Goal: Task Accomplishment & Management: Manage account settings

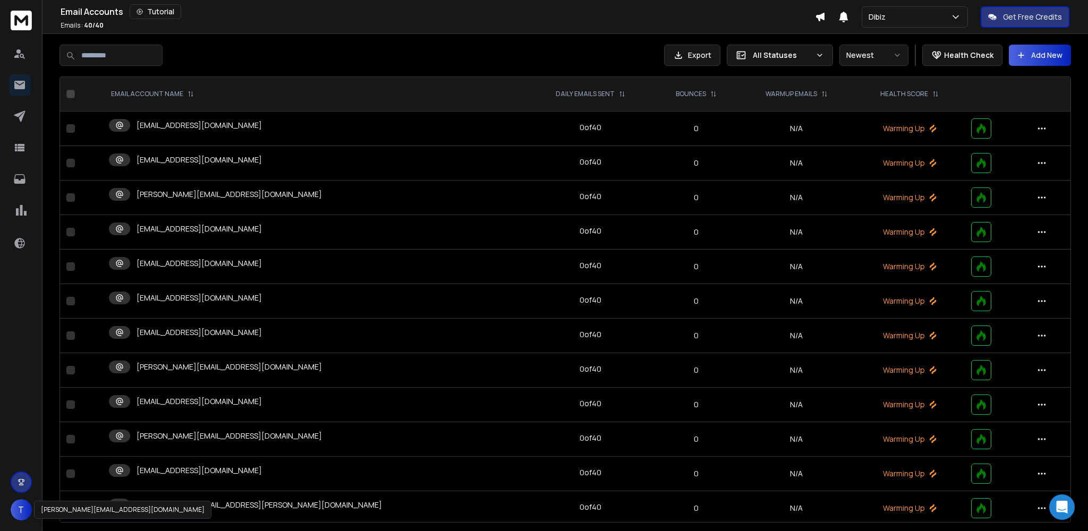
click at [22, 511] on span "T" at bounding box center [21, 510] width 21 height 21
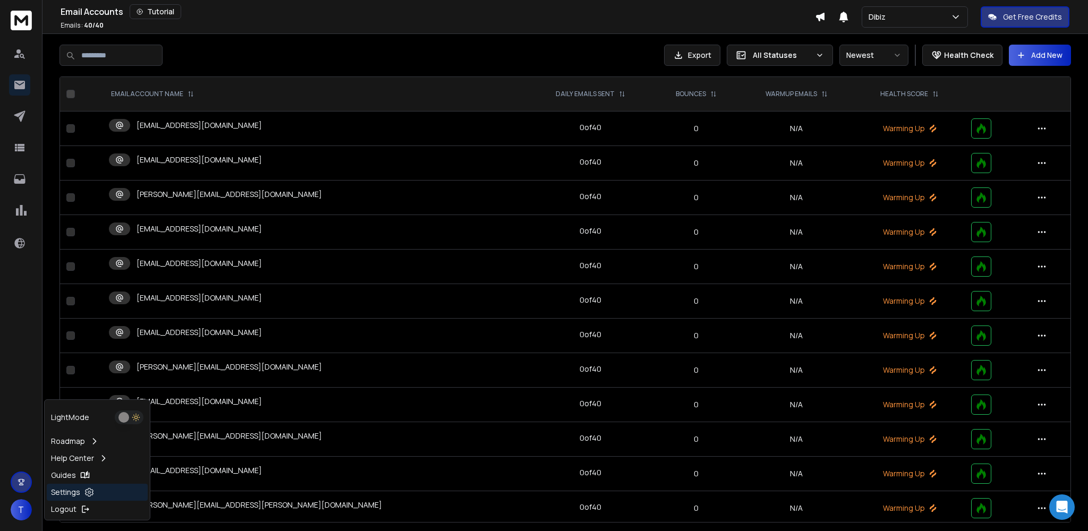
click at [87, 495] on icon at bounding box center [90, 492] width 8 height 8
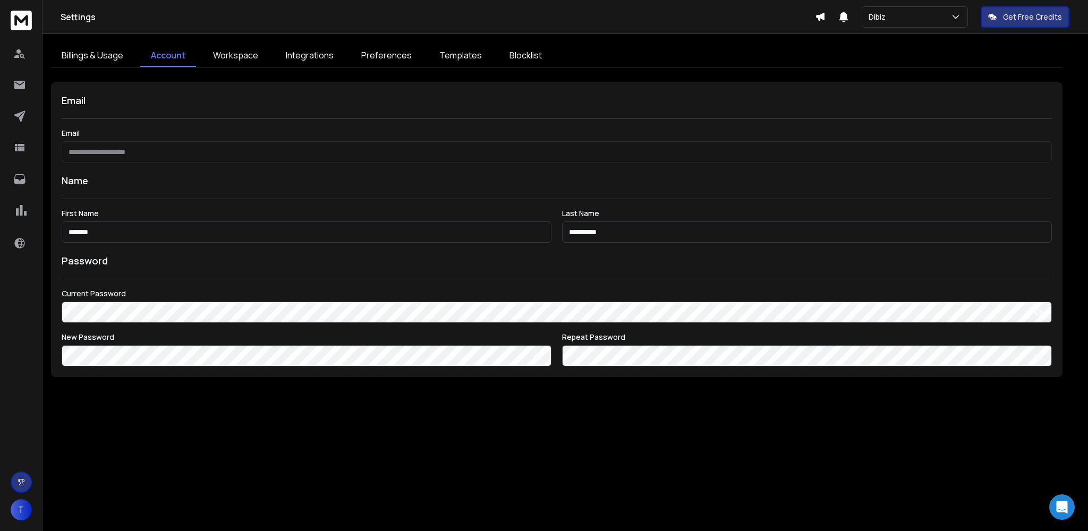
click at [216, 61] on link "Workspace" at bounding box center [235, 56] width 66 height 22
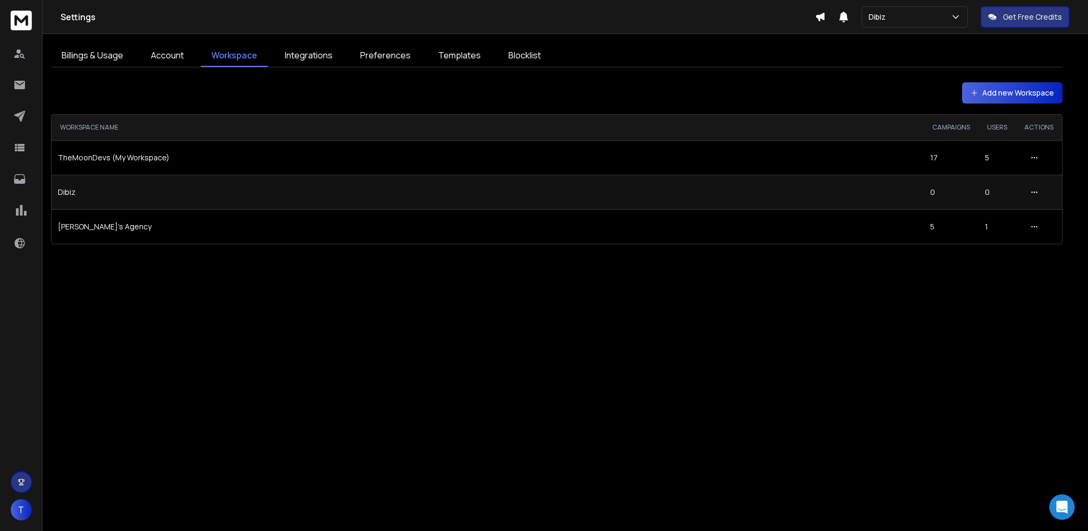
click at [249, 201] on td "Dibiz" at bounding box center [488, 192] width 873 height 35
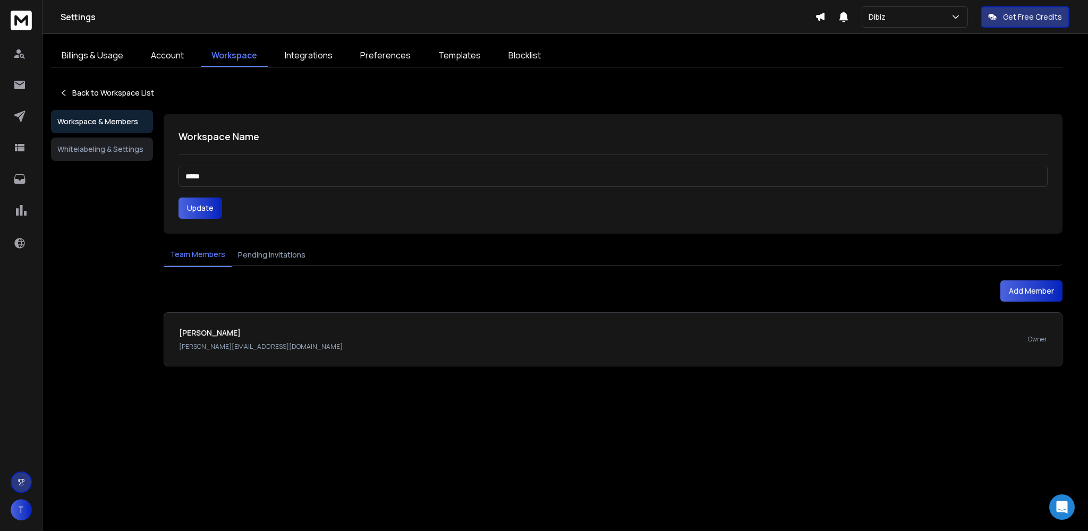
click at [1008, 287] on button "Add Member" at bounding box center [1032, 291] width 62 height 21
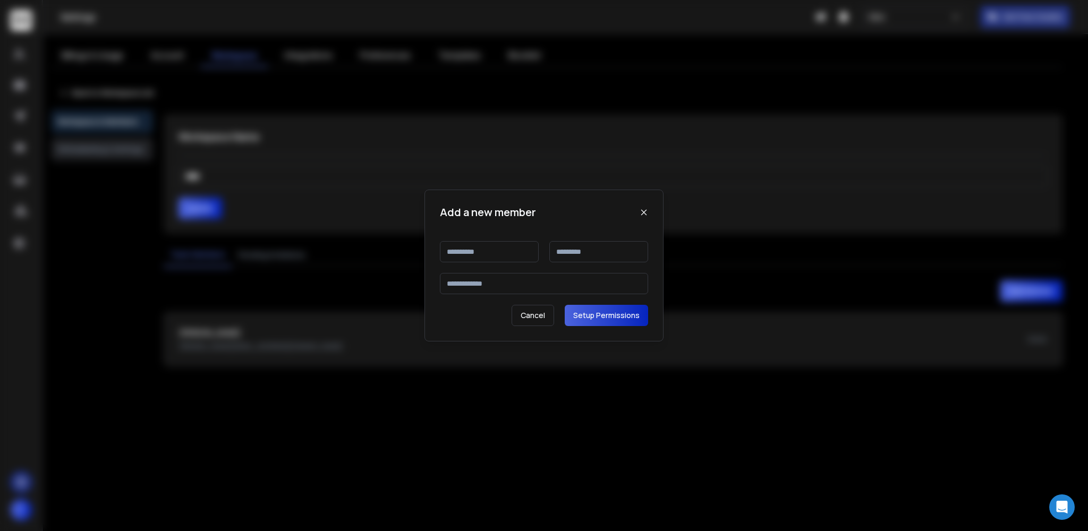
click at [518, 256] on input at bounding box center [489, 251] width 99 height 21
type input "*******"
type input "*****"
type input "**********"
click at [614, 319] on button "Setup Permissions" at bounding box center [606, 315] width 83 height 21
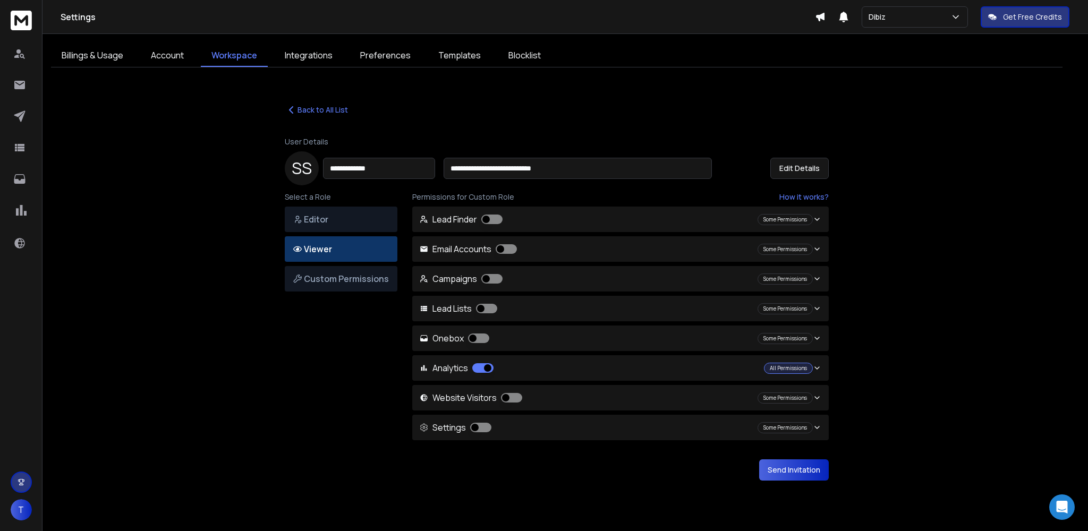
click at [486, 215] on button "button" at bounding box center [492, 220] width 21 height 10
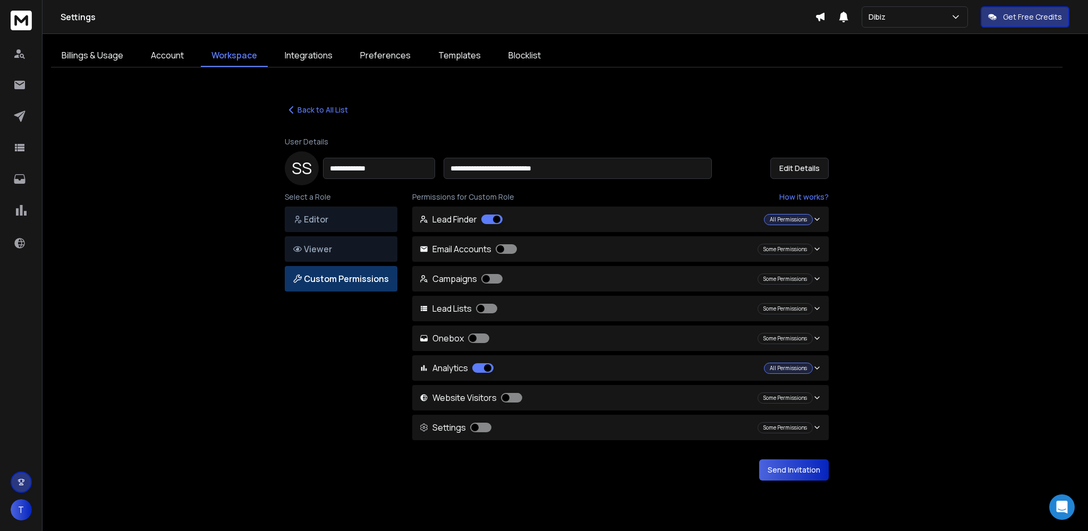
click at [504, 251] on button "button" at bounding box center [506, 249] width 21 height 10
click at [486, 218] on button "button" at bounding box center [492, 220] width 21 height 10
click at [492, 285] on p "Campaigns" at bounding box center [461, 279] width 83 height 13
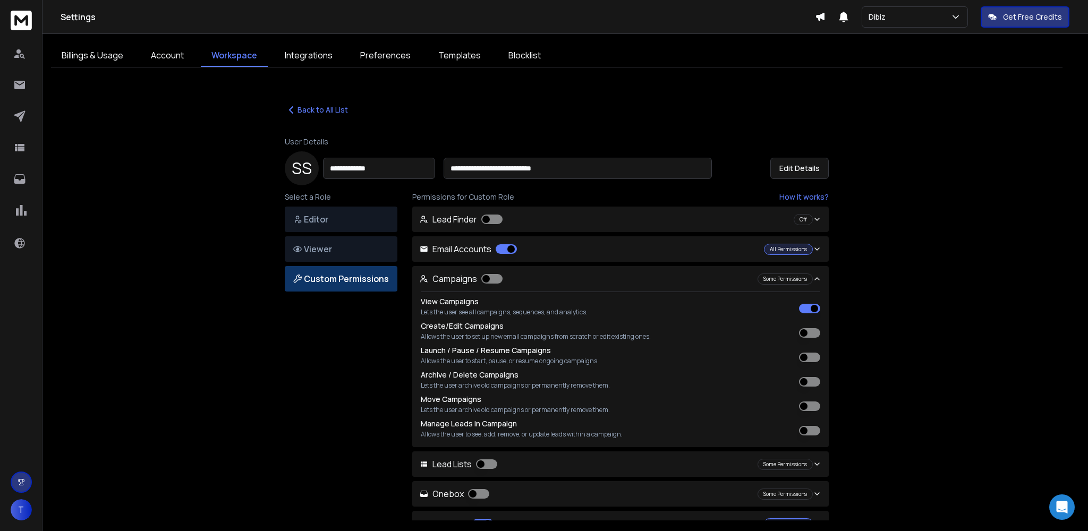
click at [488, 277] on button "button" at bounding box center [492, 279] width 21 height 10
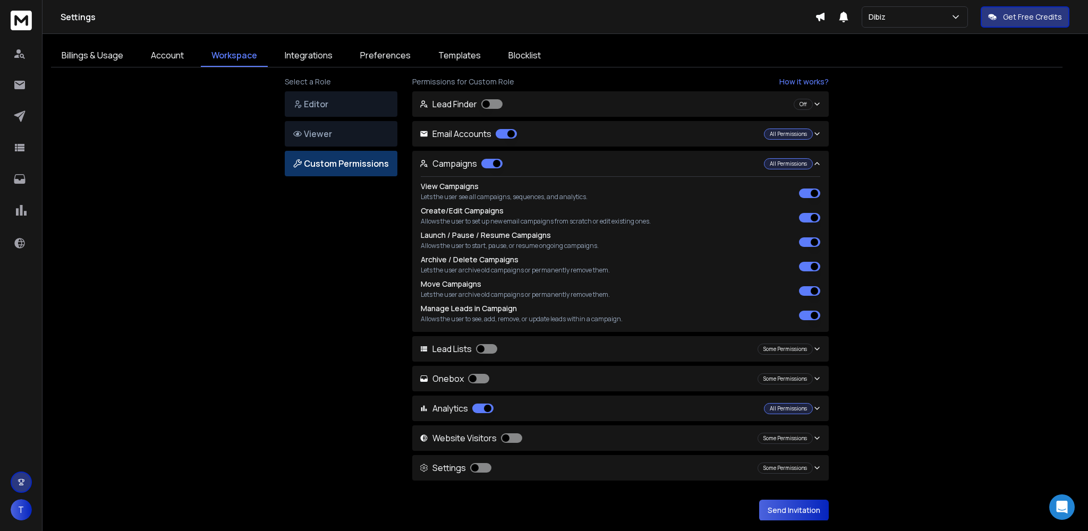
click at [492, 348] on button "button" at bounding box center [486, 349] width 21 height 10
click at [473, 378] on button "button" at bounding box center [478, 379] width 21 height 10
click at [653, 373] on div "Onebox All Permissions" at bounding box center [616, 379] width 393 height 13
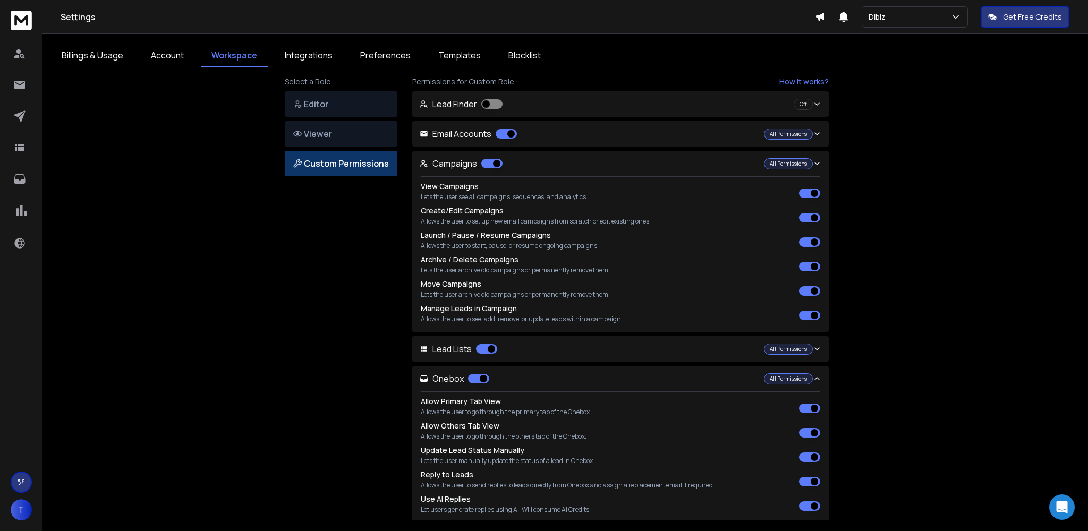
scroll to position [186, 0]
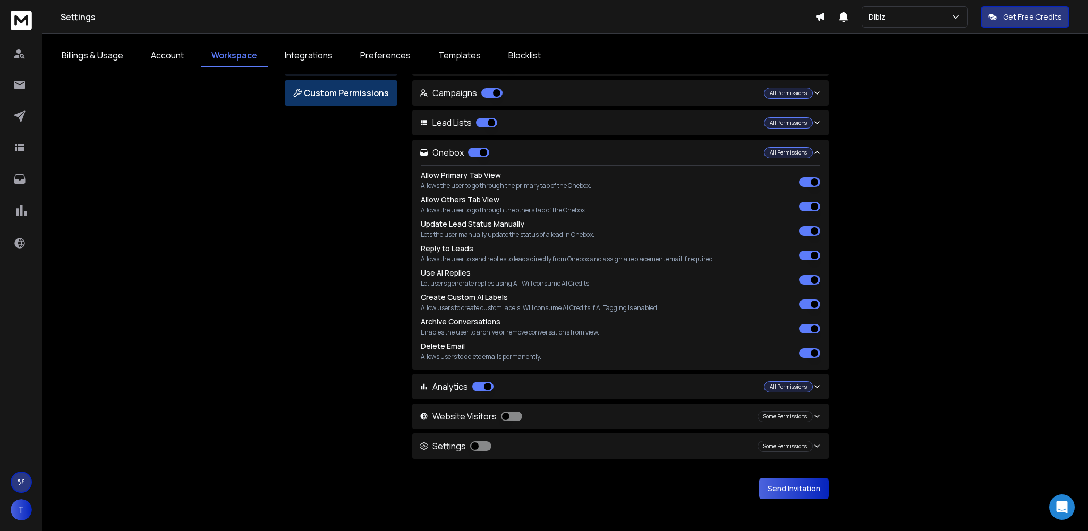
click at [517, 387] on div "Analytics All Permissions" at bounding box center [616, 387] width 393 height 13
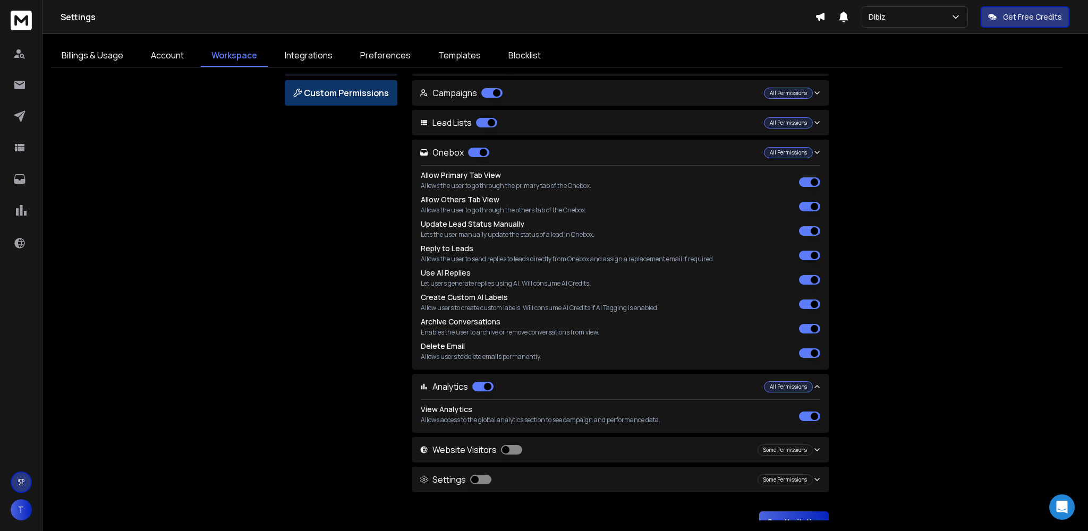
scroll to position [15, 0]
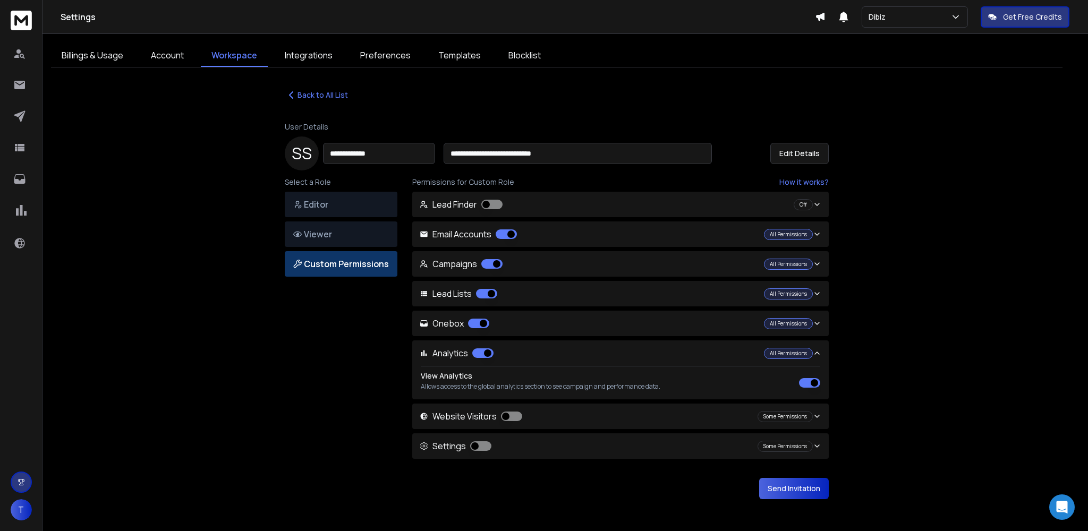
click at [517, 417] on button "button" at bounding box center [511, 417] width 21 height 10
click at [543, 448] on div "Settings Some Permissions" at bounding box center [616, 446] width 393 height 13
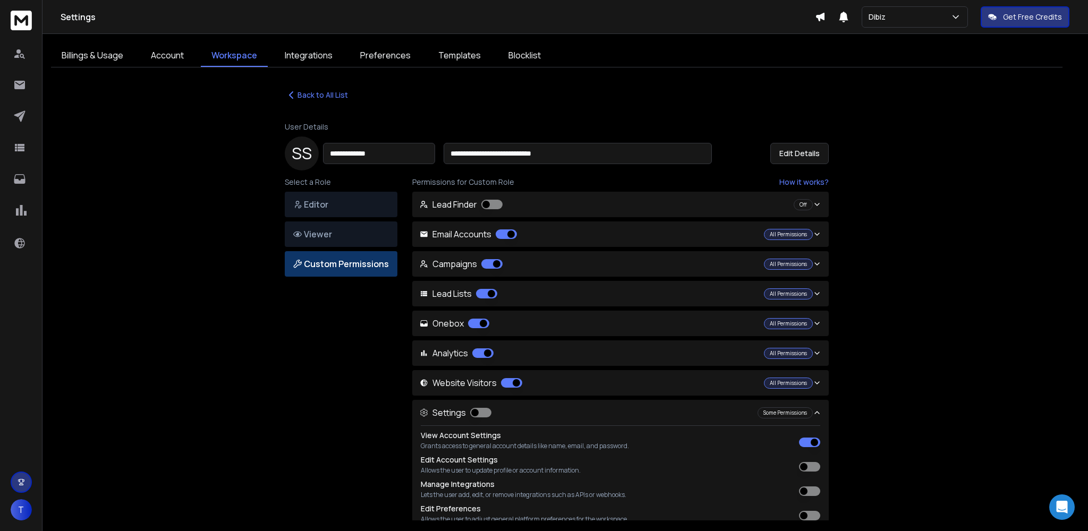
click at [480, 413] on button "button" at bounding box center [480, 413] width 21 height 10
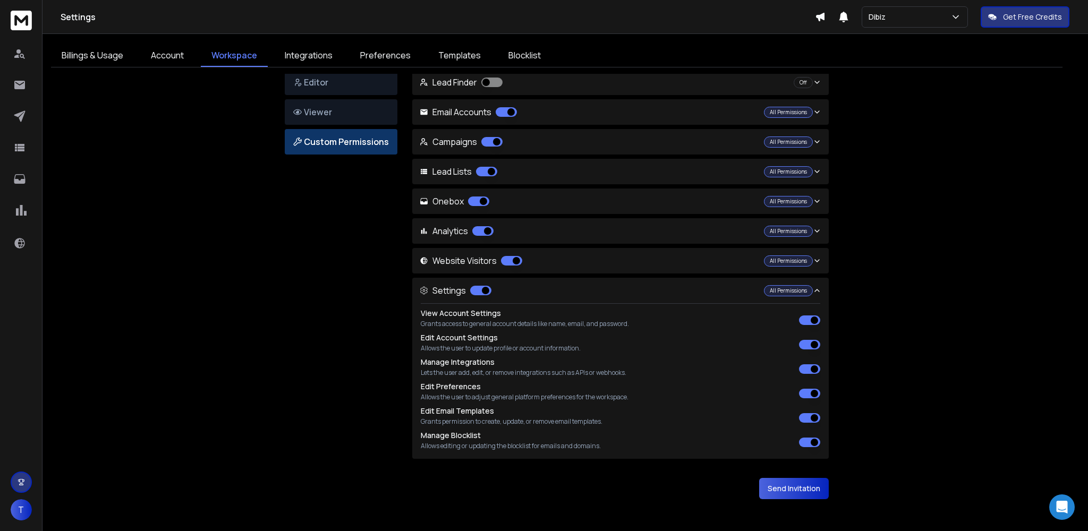
click at [785, 499] on button "Send Invitation" at bounding box center [794, 488] width 70 height 21
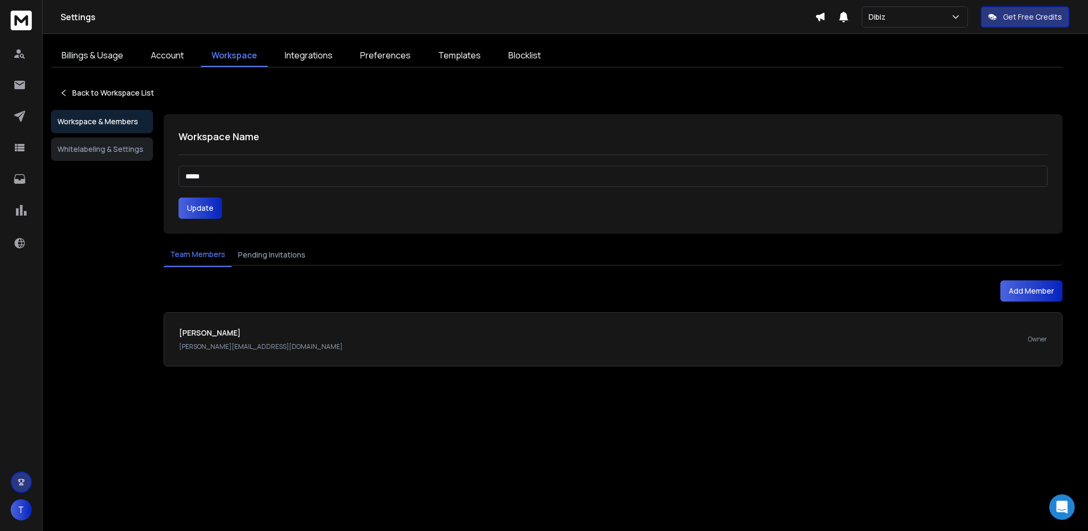
click at [259, 259] on button "Pending Invitations" at bounding box center [272, 254] width 80 height 23
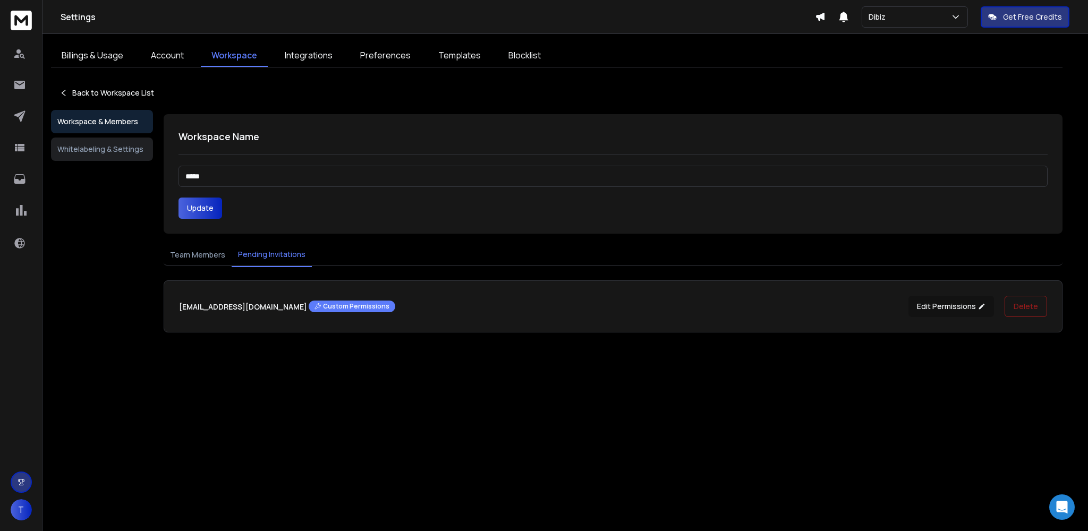
click at [657, 384] on div "Back to Workspace List Workspace & Members Whitelabeling & Settings Workspace N…" at bounding box center [557, 297] width 1012 height 430
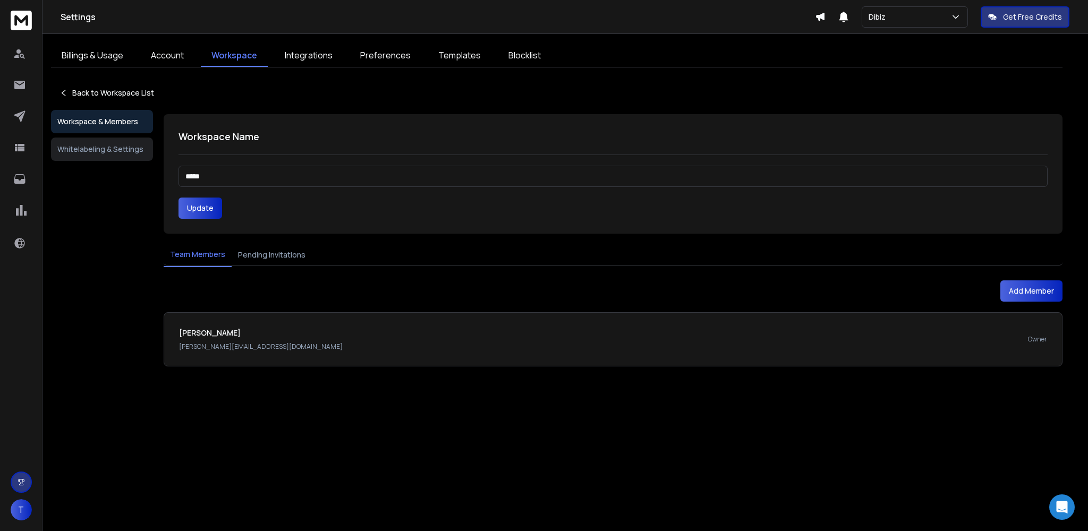
click at [189, 255] on button "Team Members" at bounding box center [198, 255] width 68 height 24
click at [257, 255] on button "Pending Invitations" at bounding box center [272, 254] width 80 height 23
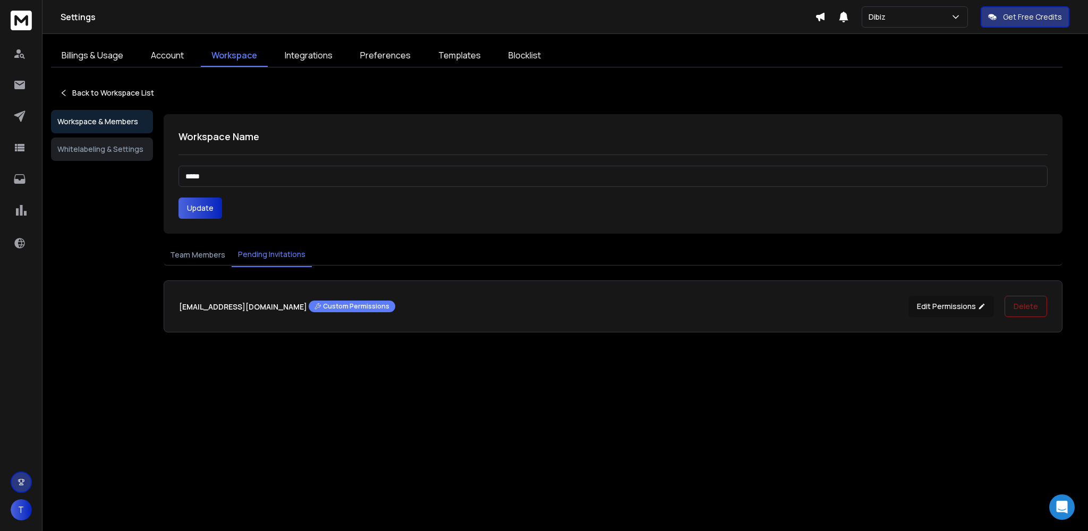
click at [181, 257] on button "Team Members" at bounding box center [198, 254] width 68 height 23
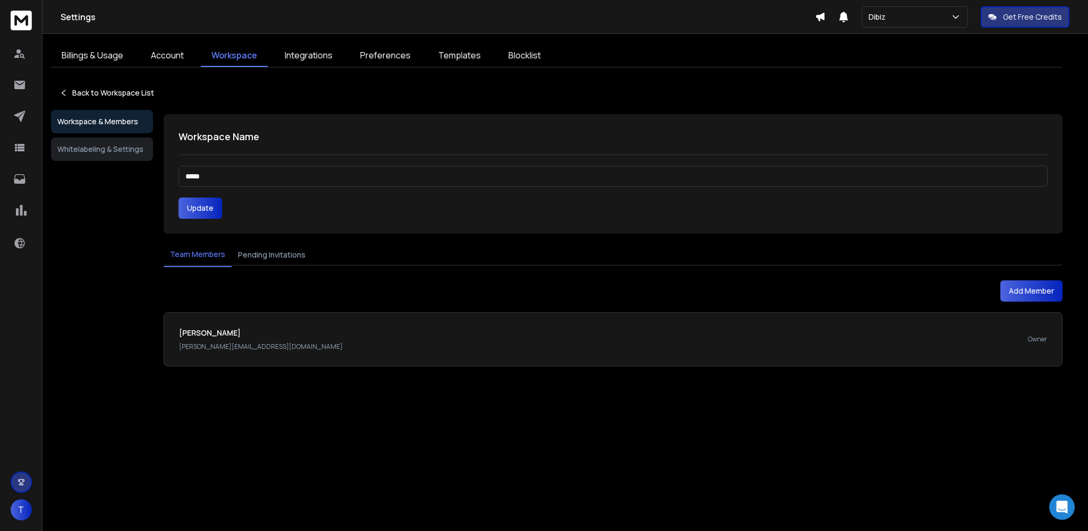
click at [1013, 284] on button "Add Member" at bounding box center [1032, 291] width 62 height 21
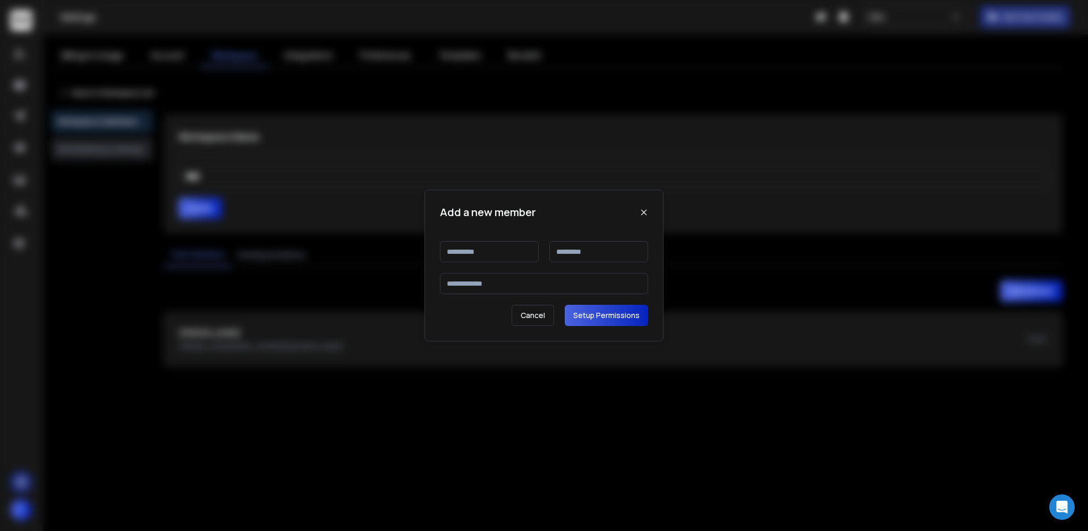
click at [520, 263] on div "Cancel Setup Permissions" at bounding box center [544, 283] width 208 height 85
click at [509, 258] on input at bounding box center [489, 251] width 99 height 21
type input "*******"
type input "**********"
click at [574, 253] on input at bounding box center [599, 251] width 99 height 21
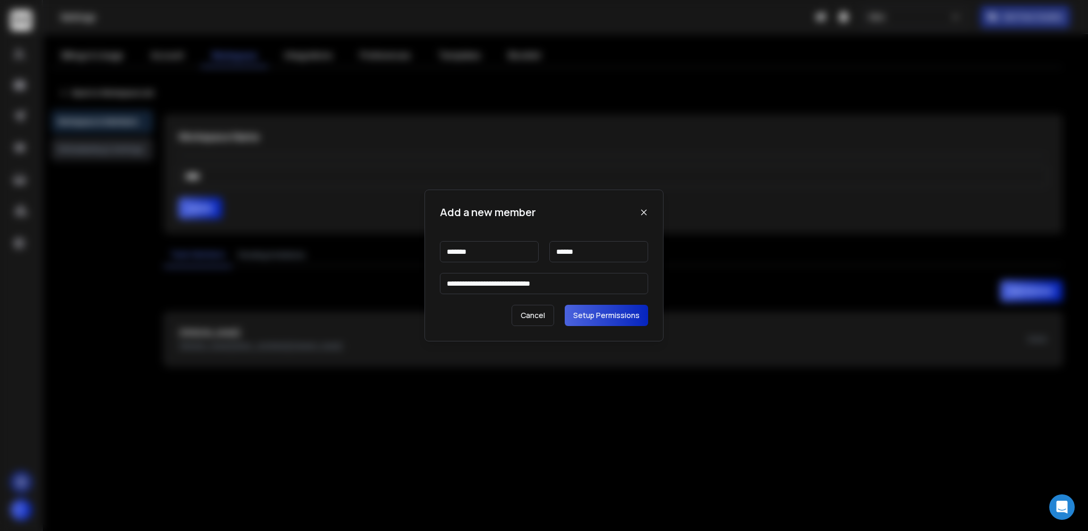
type input "******"
click at [595, 320] on button "Setup Permissions" at bounding box center [606, 315] width 83 height 21
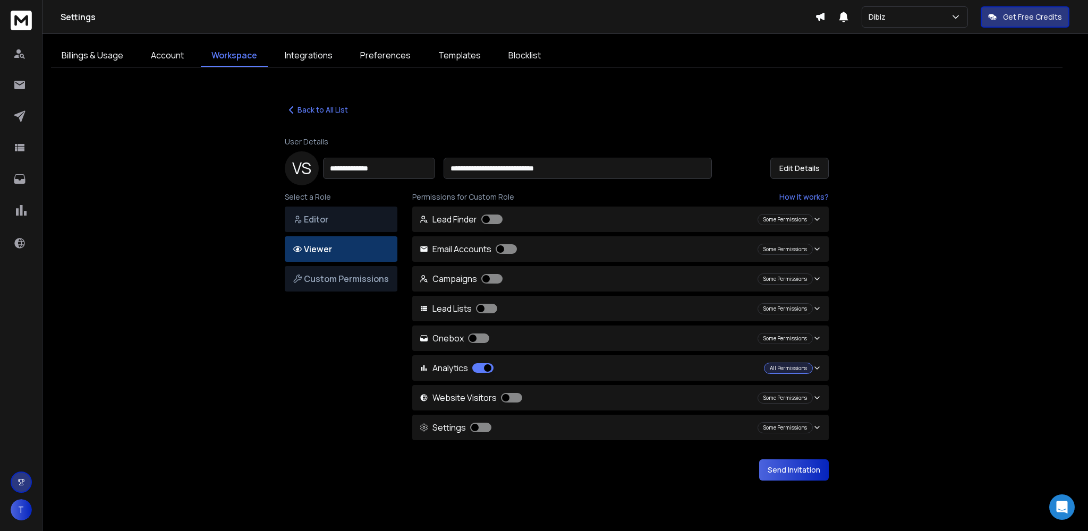
click at [507, 247] on button "button" at bounding box center [506, 249] width 21 height 10
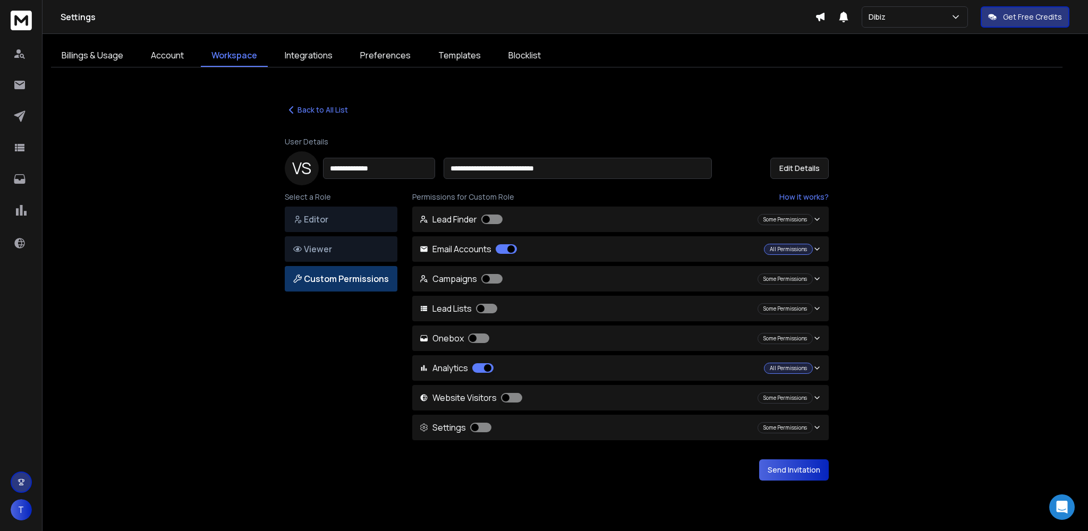
click at [494, 281] on button "button" at bounding box center [492, 279] width 21 height 10
click at [482, 307] on button "button" at bounding box center [486, 309] width 21 height 10
click at [481, 341] on button "button" at bounding box center [478, 339] width 21 height 10
click at [506, 390] on button "Website Visitors Some Permissions" at bounding box center [620, 398] width 417 height 26
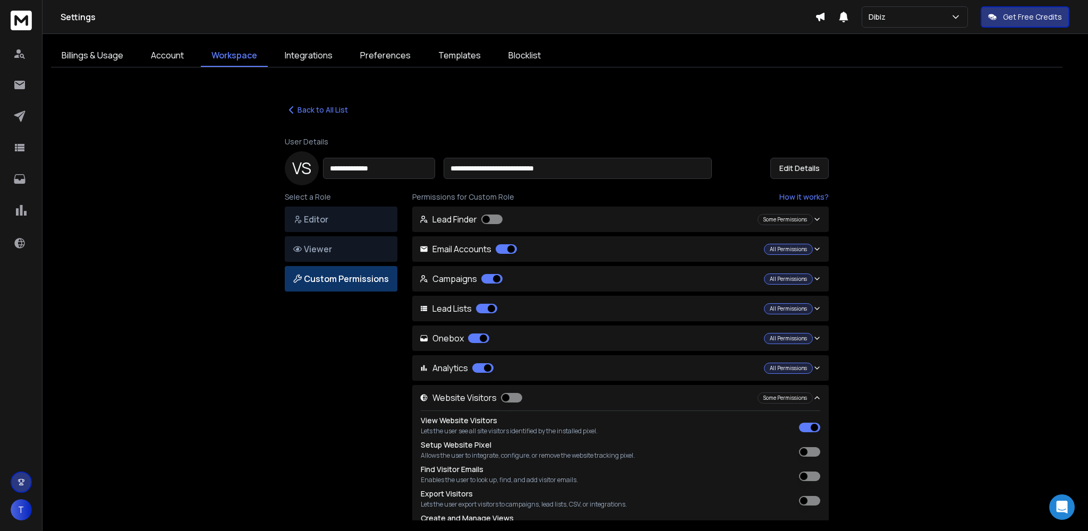
click at [504, 404] on p "Website Visitors" at bounding box center [471, 398] width 103 height 13
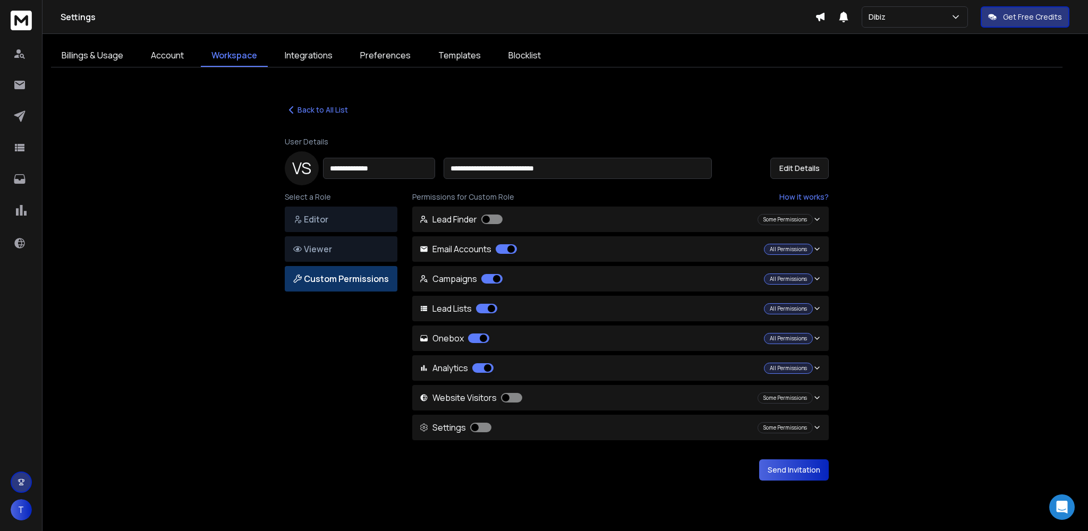
click at [506, 394] on button "button" at bounding box center [511, 398] width 21 height 10
click at [478, 426] on button "button" at bounding box center [480, 428] width 21 height 10
click at [783, 472] on button "Send Invitation" at bounding box center [794, 470] width 70 height 21
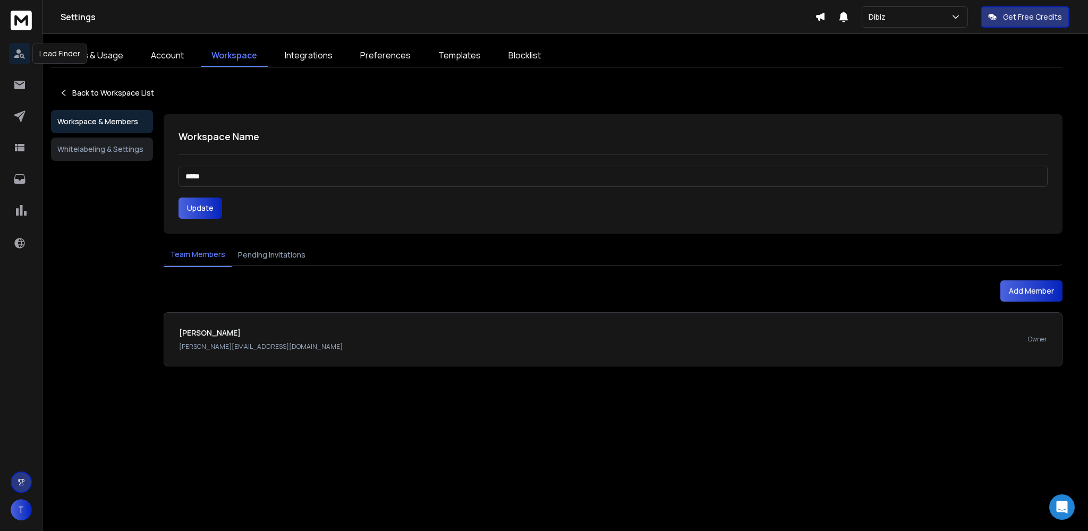
click at [20, 54] on icon at bounding box center [19, 56] width 11 height 5
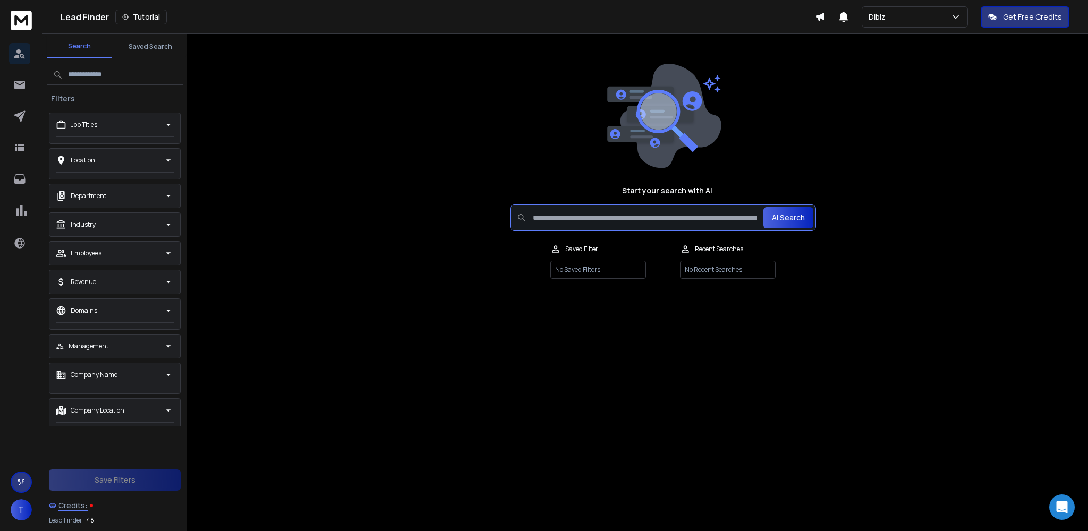
click at [65, 508] on span "Credits:" at bounding box center [72, 506] width 29 height 11
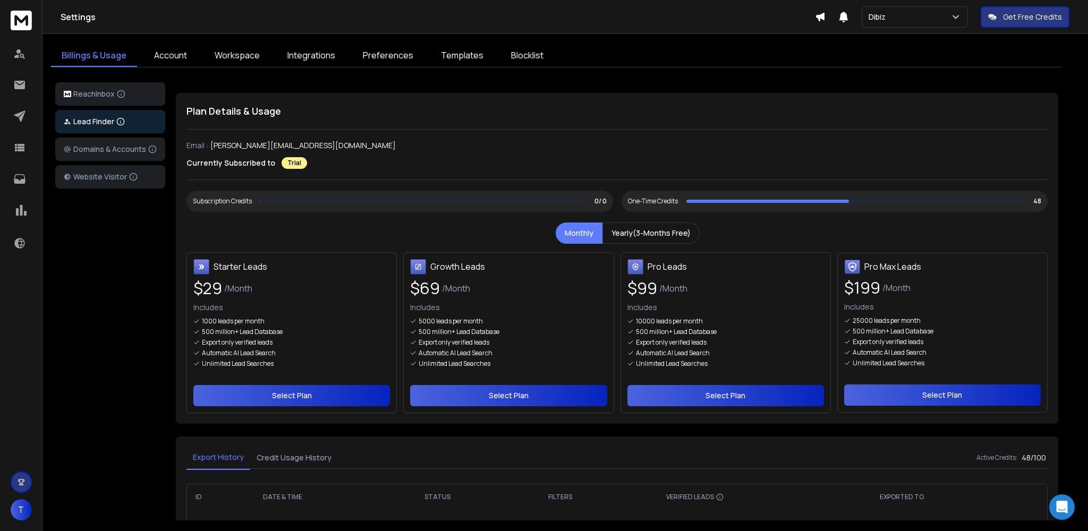
click at [432, 322] on p "5000 leads per month" at bounding box center [451, 321] width 64 height 9
click at [416, 288] on span "$ 69" at bounding box center [425, 288] width 30 height 19
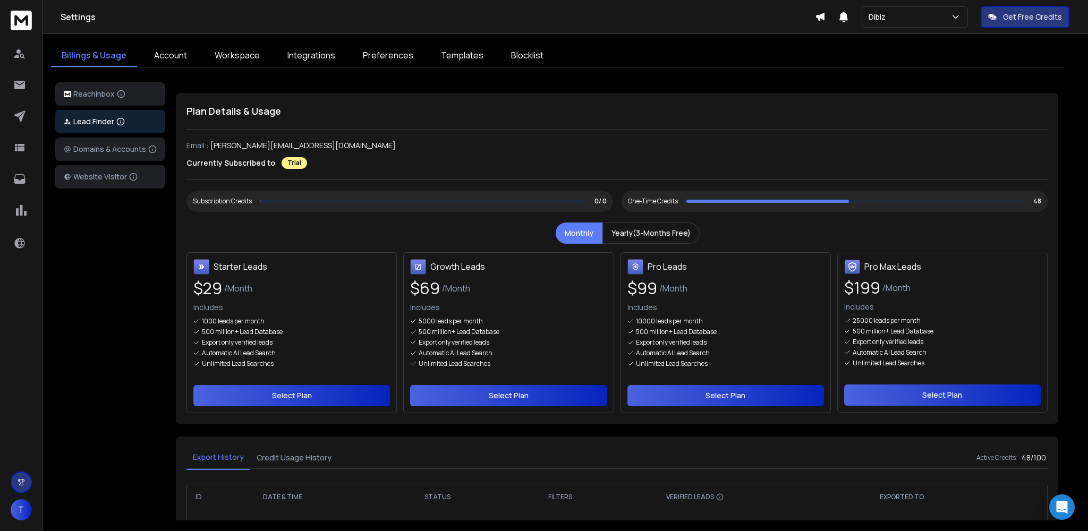
click at [410, 341] on icon at bounding box center [413, 343] width 6 height 6
click at [432, 248] on div "Starter Leads $ 29 /Month Includes 1000 leads per month 500 million+ Lead Datab…" at bounding box center [618, 329] width 862 height 170
